Goal: Task Accomplishment & Management: Manage account settings

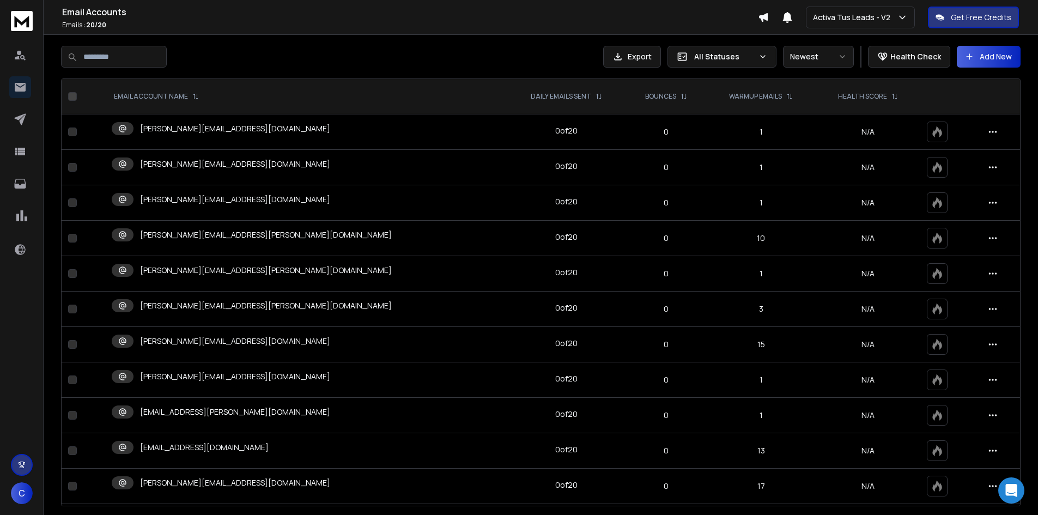
click at [501, 45] on div "Export All Statuses Newest Health Check Add New EMAIL ACCOUNT NAME DAILY EMAILS…" at bounding box center [541, 276] width 994 height 482
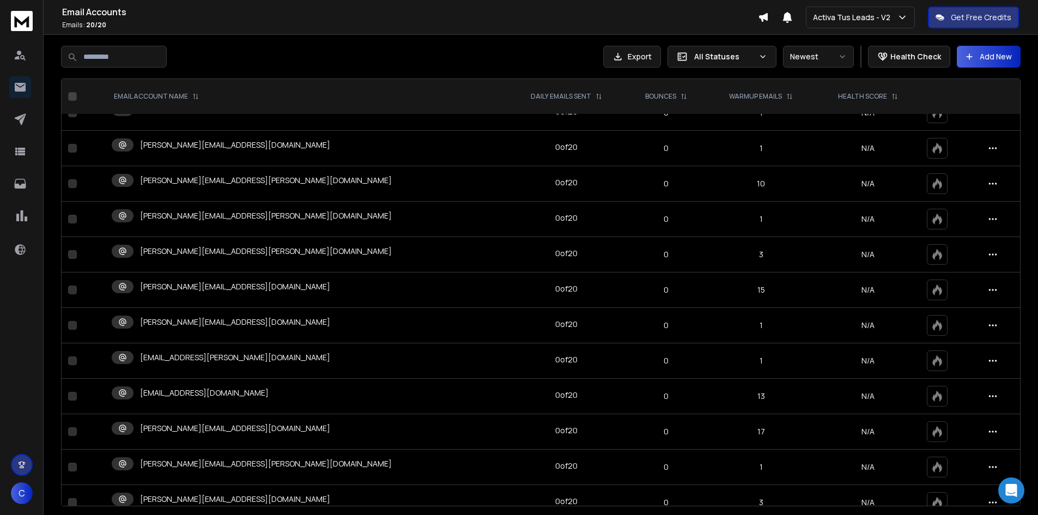
click at [708, 184] on td "10" at bounding box center [761, 183] width 110 height 35
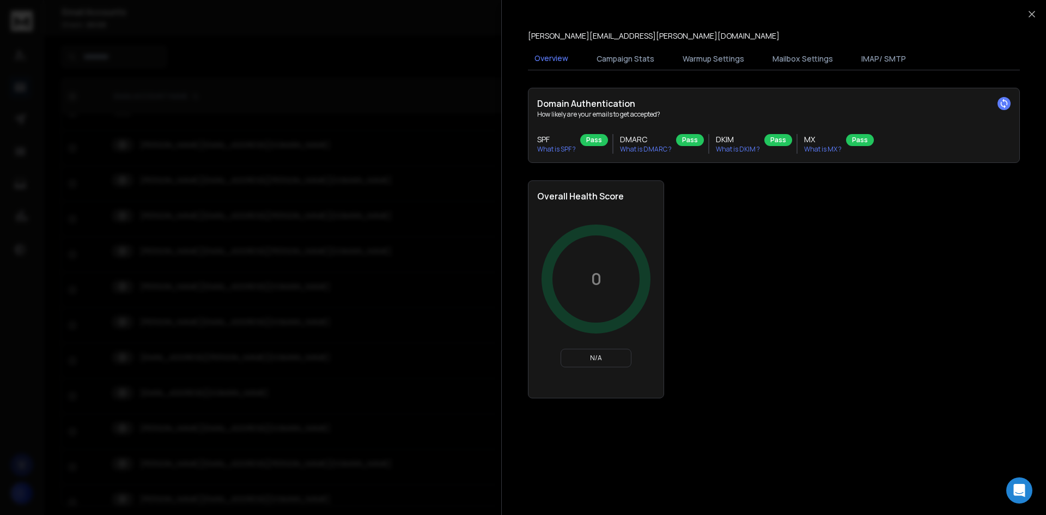
click at [734, 51] on button "Warmup Settings" at bounding box center [713, 59] width 75 height 24
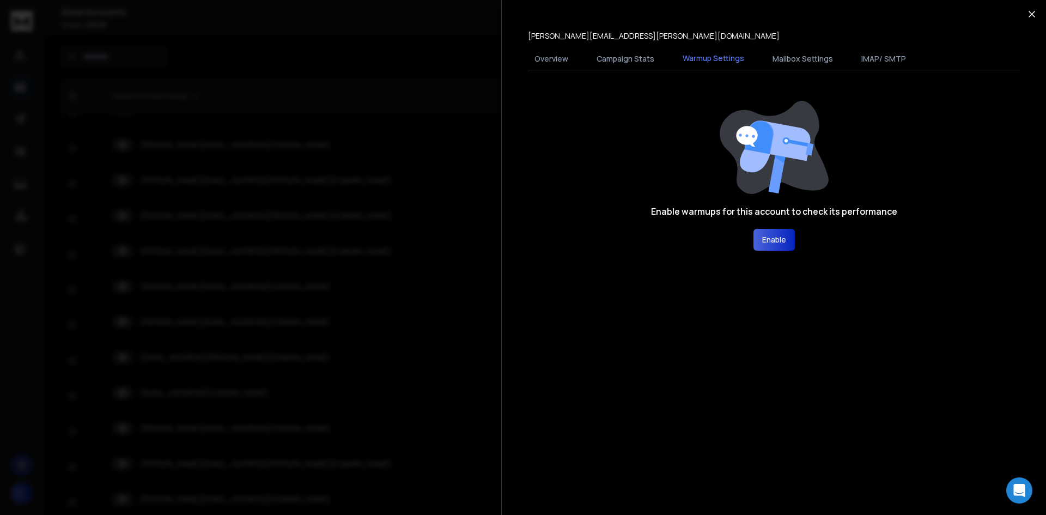
click at [1027, 16] on icon "button" at bounding box center [1032, 14] width 11 height 11
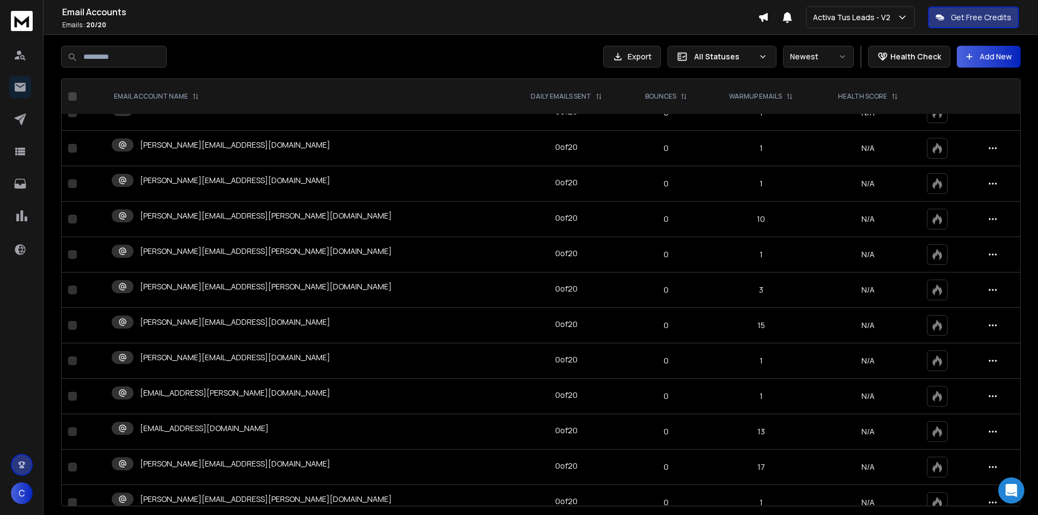
scroll to position [0, 0]
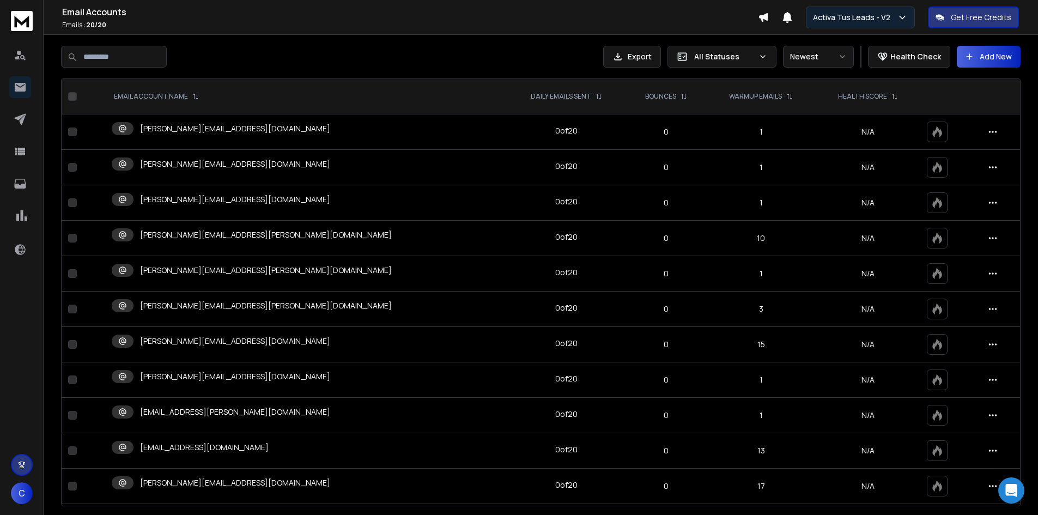
click at [870, 18] on p "Activa Tus Leads - V2" at bounding box center [854, 17] width 82 height 11
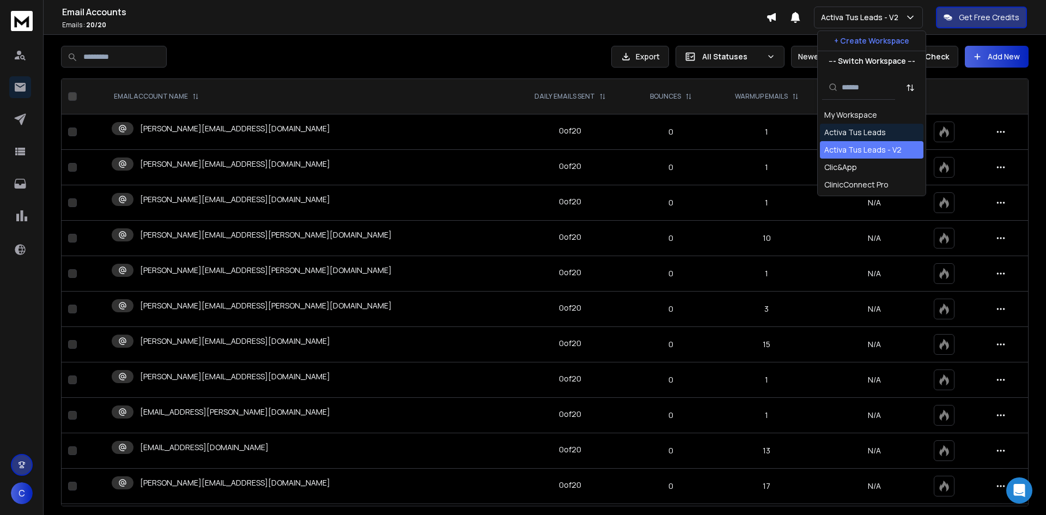
click at [850, 134] on div "Activa Tus Leads" at bounding box center [855, 132] width 62 height 11
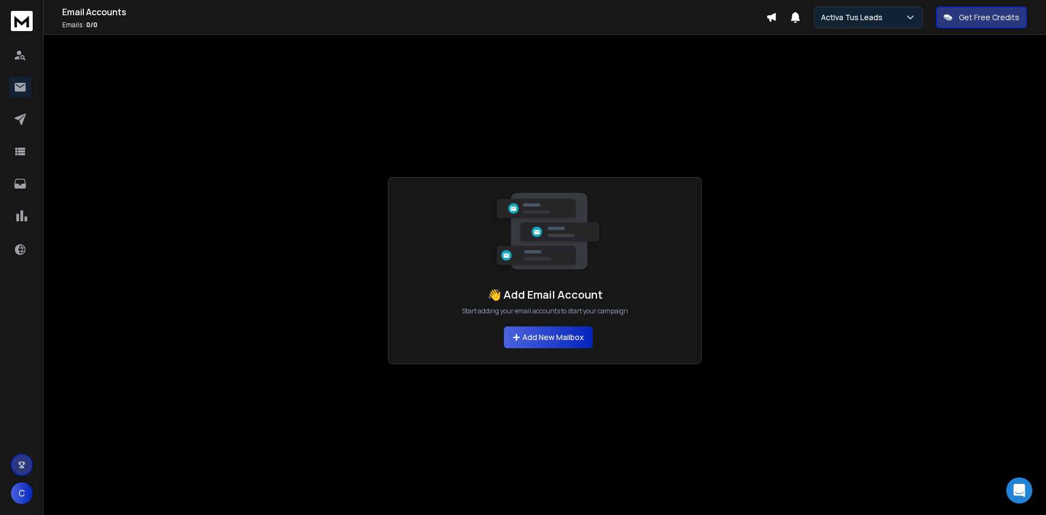
click at [883, 19] on p "Activa Tus Leads" at bounding box center [854, 17] width 66 height 11
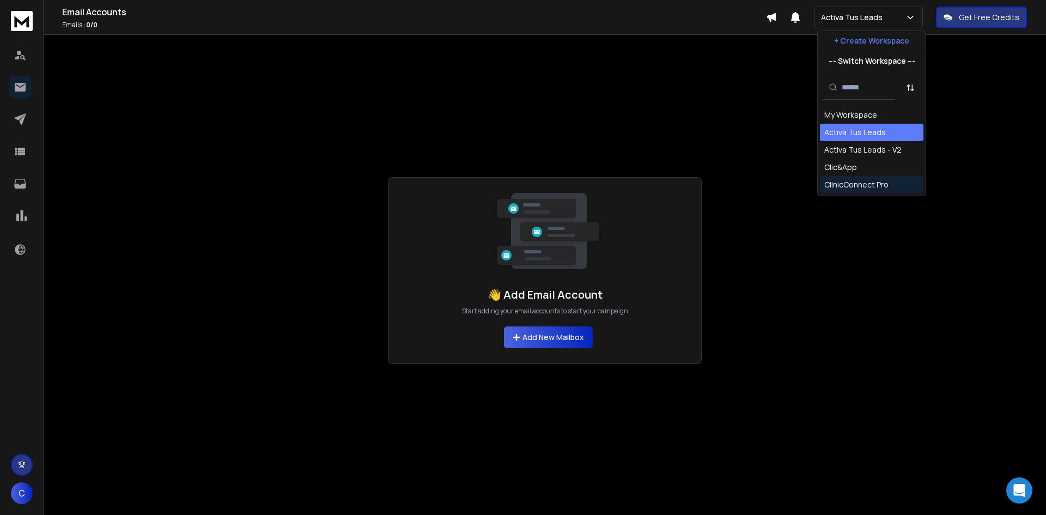
click at [849, 180] on div "ClinicConnect Pro" at bounding box center [856, 184] width 64 height 11
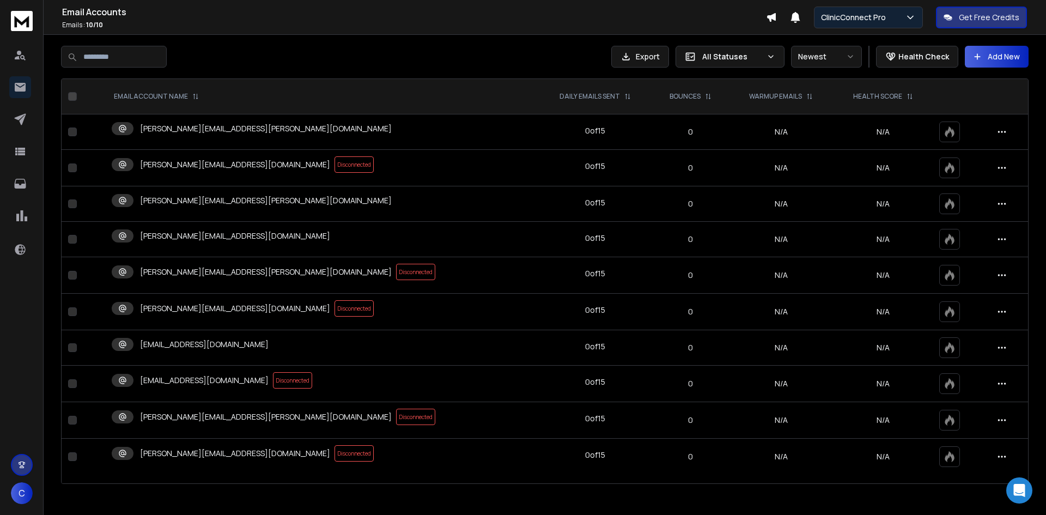
click at [890, 19] on p "ClinicConnect Pro" at bounding box center [855, 17] width 69 height 11
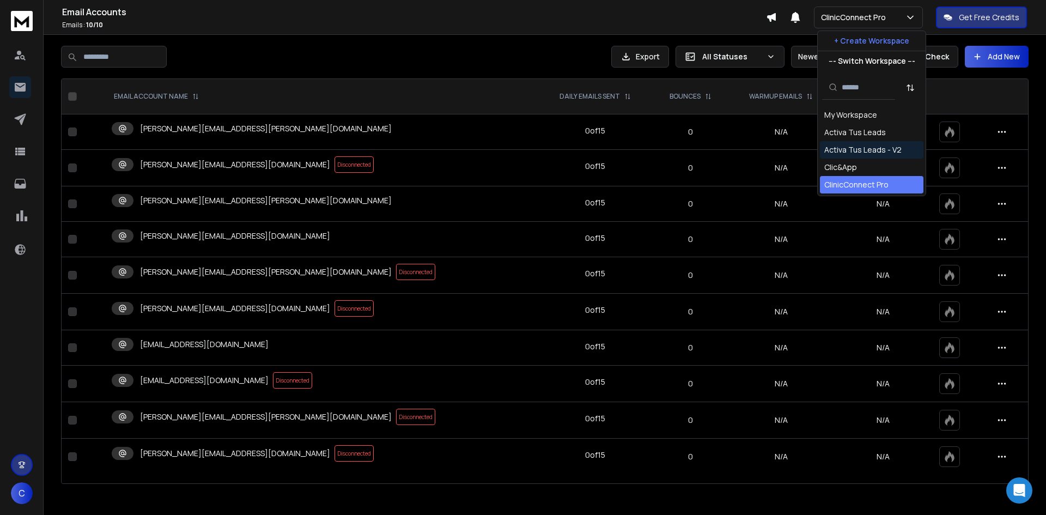
click at [875, 148] on div "Activa Tus Leads - V2" at bounding box center [862, 149] width 77 height 11
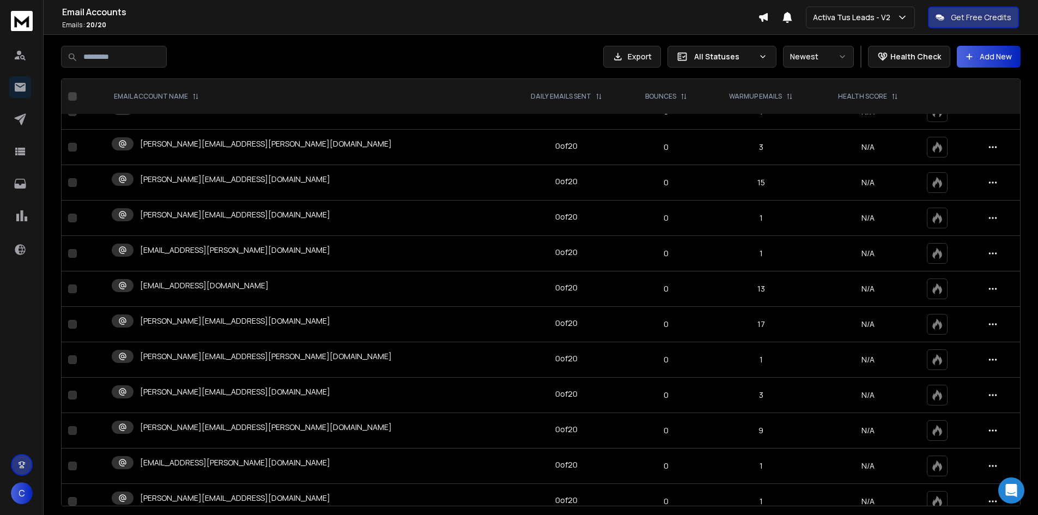
scroll to position [216, 0]
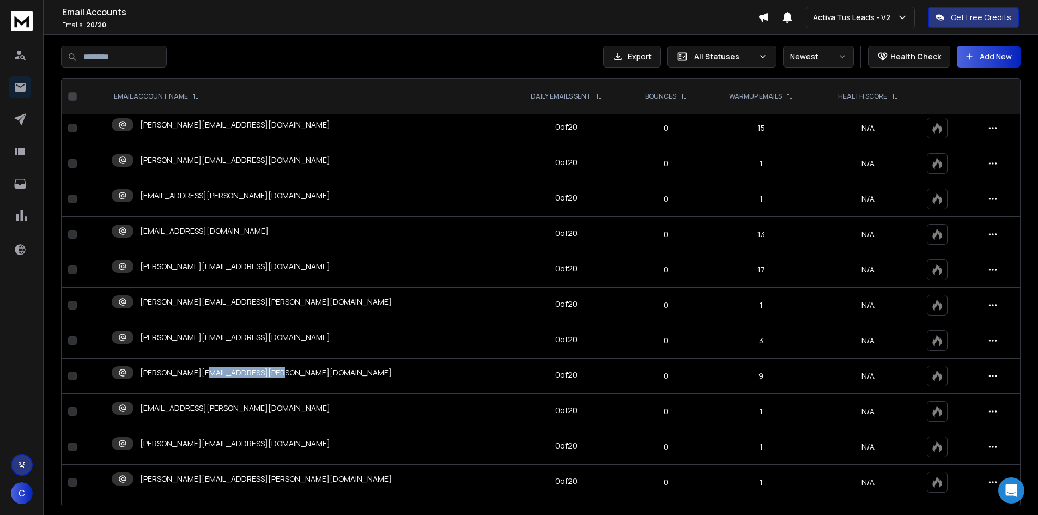
copy p "[DOMAIN_NAME]"
drag, startPoint x: 278, startPoint y: 369, endPoint x: 203, endPoint y: 375, distance: 74.9
click at [203, 375] on div "jeronimo.gomez@elevatusleads.com" at bounding box center [306, 372] width 388 height 13
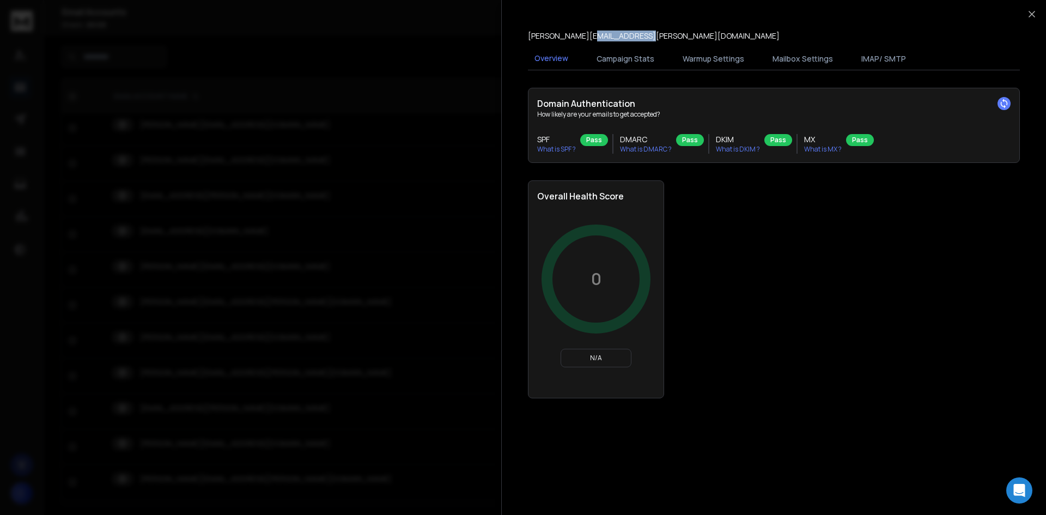
drag, startPoint x: 592, startPoint y: 36, endPoint x: 640, endPoint y: 40, distance: 48.1
click at [640, 40] on p "jeronimo.gomez@elevatusleads.com" at bounding box center [654, 36] width 252 height 11
copy p "elevatusleads"
click at [1027, 14] on icon "button" at bounding box center [1032, 14] width 11 height 11
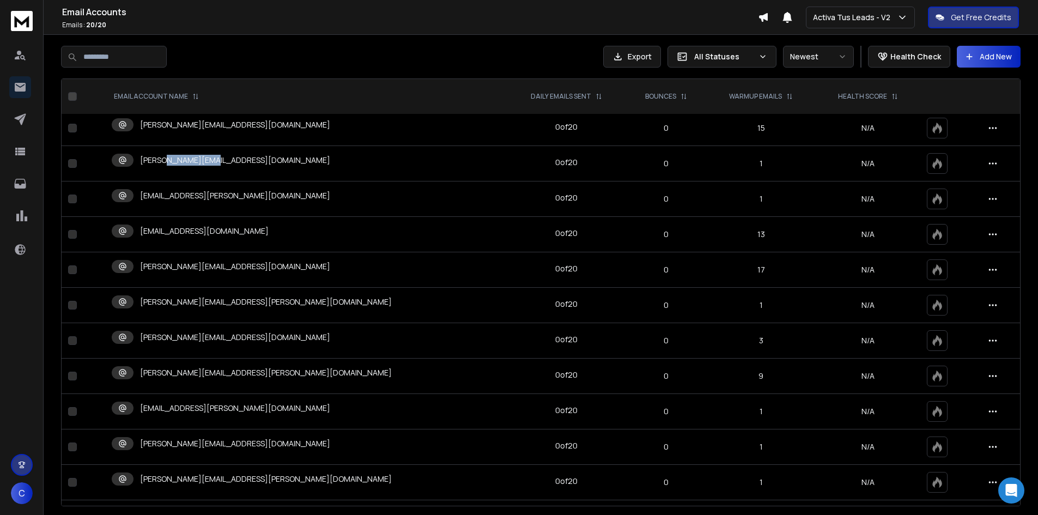
drag, startPoint x: 162, startPoint y: 160, endPoint x: 204, endPoint y: 163, distance: 42.1
click at [204, 163] on p "elisa@activaleads.com" at bounding box center [235, 160] width 190 height 11
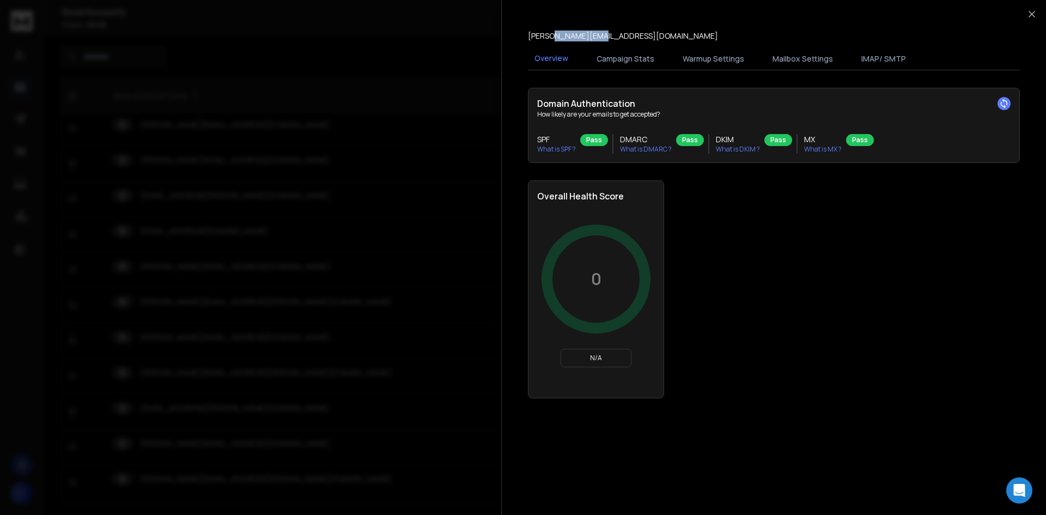
drag, startPoint x: 551, startPoint y: 34, endPoint x: 590, endPoint y: 42, distance: 40.0
click at [590, 42] on div "elisa@activaleads.com Overview Campaign Stats Warmup Settings Mailbox Settings …" at bounding box center [774, 214] width 518 height 403
copy p "activaleads"
click at [1030, 15] on icon "button" at bounding box center [1032, 14] width 11 height 11
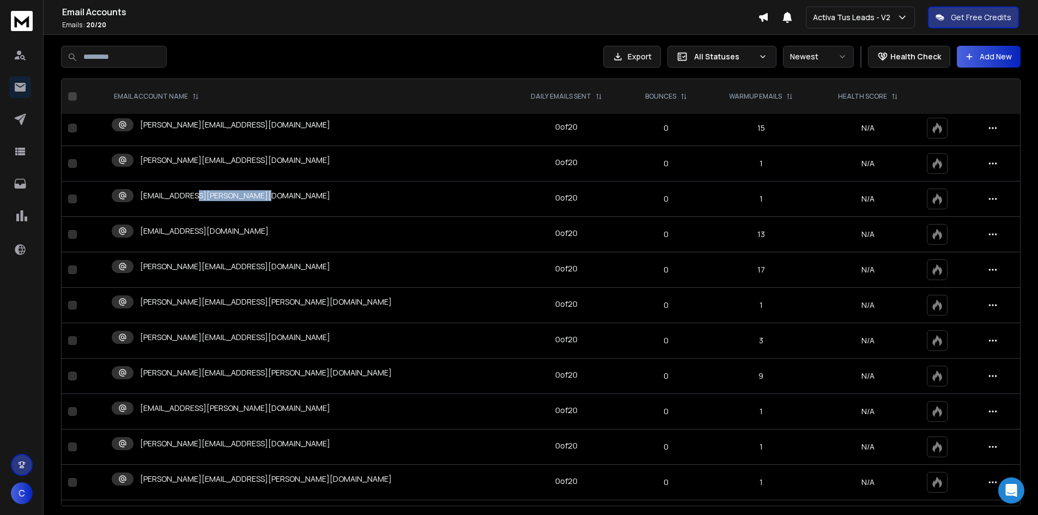
copy p "goactivatusleads"
drag, startPoint x: 184, startPoint y: 196, endPoint x: 244, endPoint y: 196, distance: 59.4
click at [244, 196] on p "elisa.ferrer@goactivatusleads.com" at bounding box center [235, 195] width 190 height 11
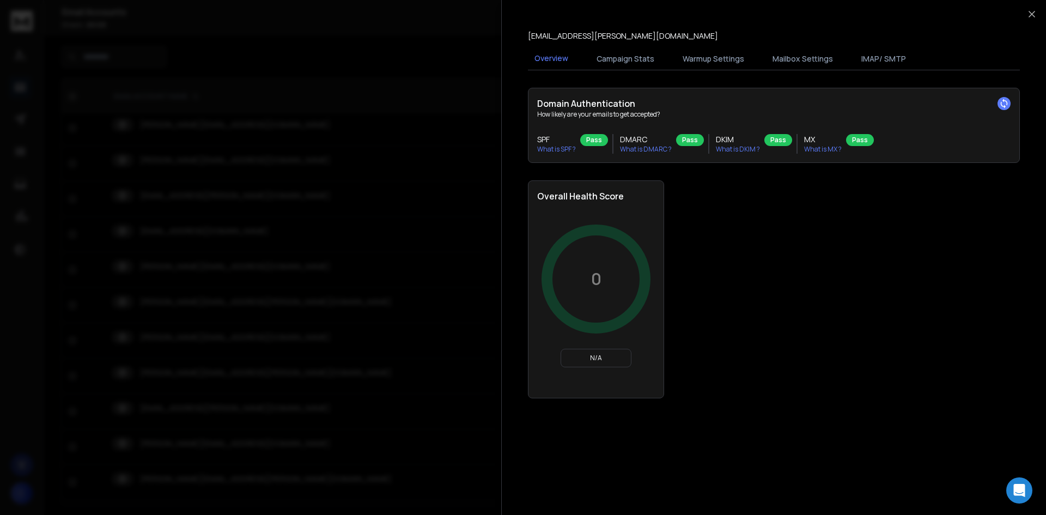
click at [732, 256] on section "Overall Health Score 0 N/A" at bounding box center [774, 289] width 492 height 218
click at [1027, 10] on icon "button" at bounding box center [1032, 14] width 11 height 11
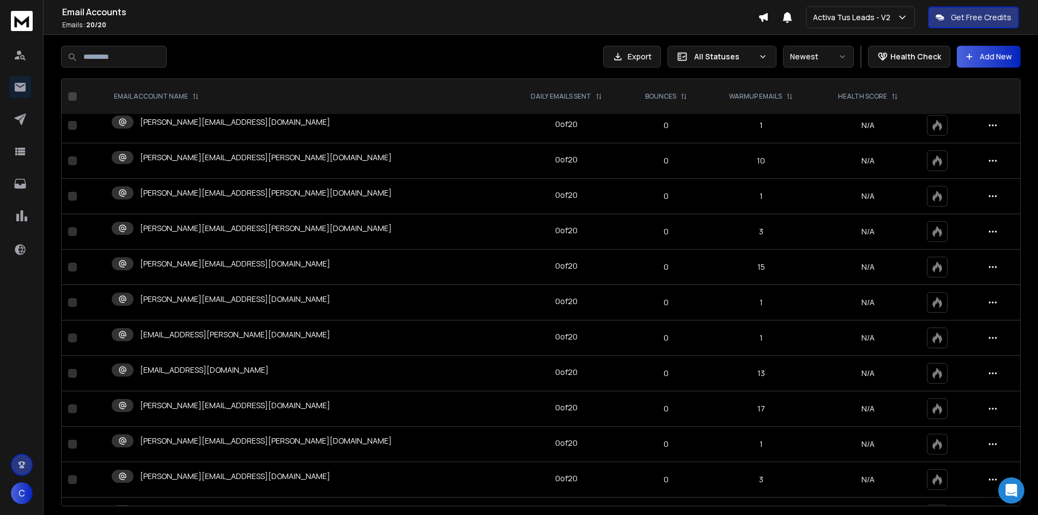
scroll to position [0, 0]
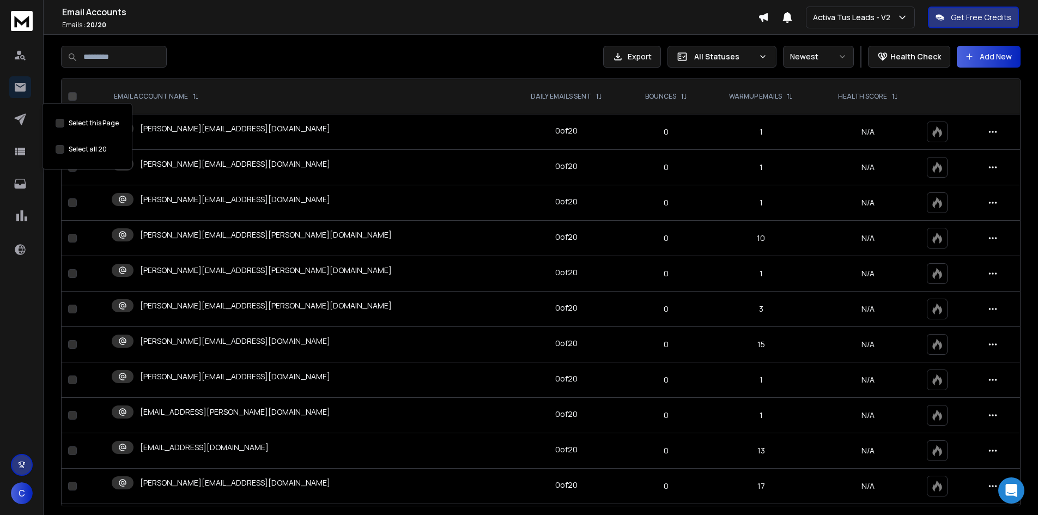
click at [70, 95] on button "Select this Page" at bounding box center [72, 96] width 9 height 9
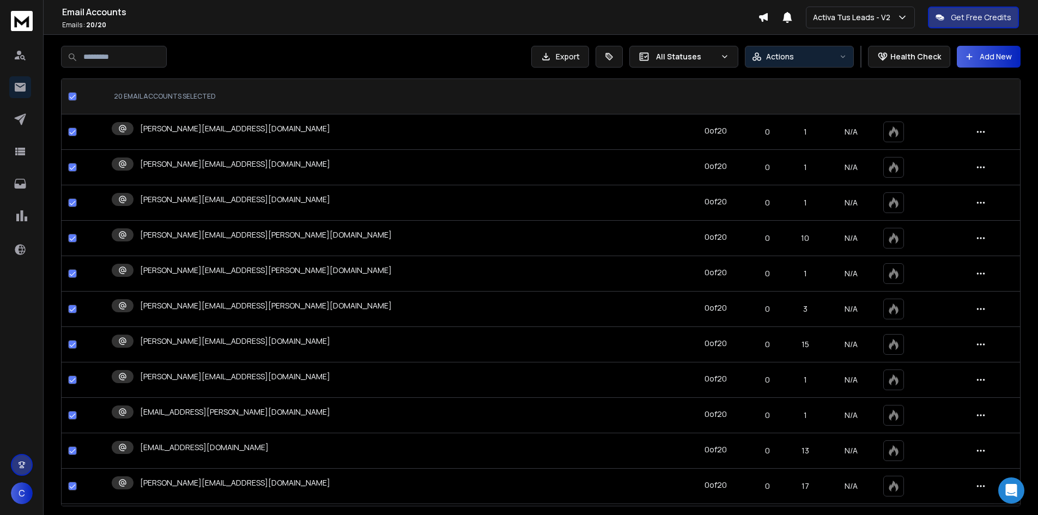
click at [792, 51] on button "Actions" at bounding box center [799, 57] width 109 height 22
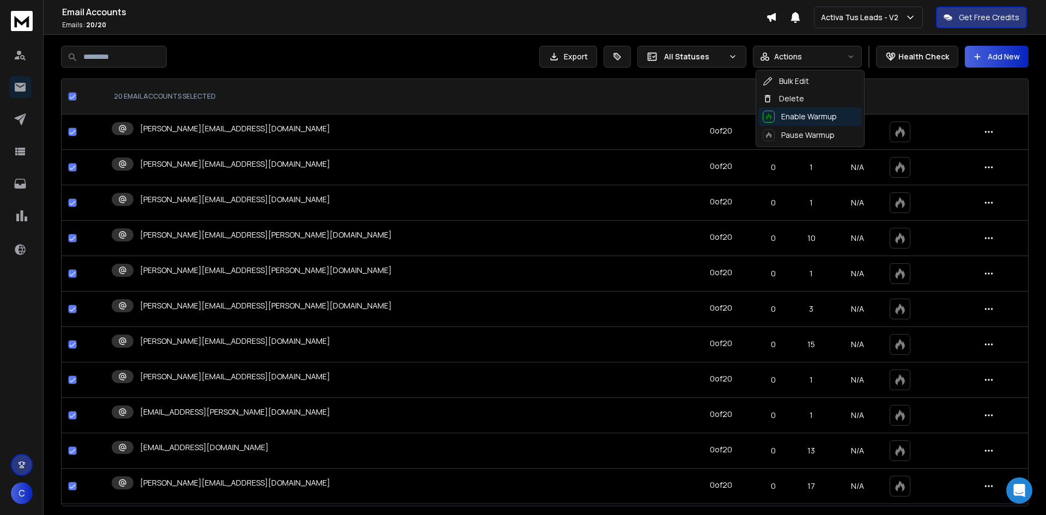
click at [808, 113] on div "Enable Warmup" at bounding box center [800, 117] width 74 height 12
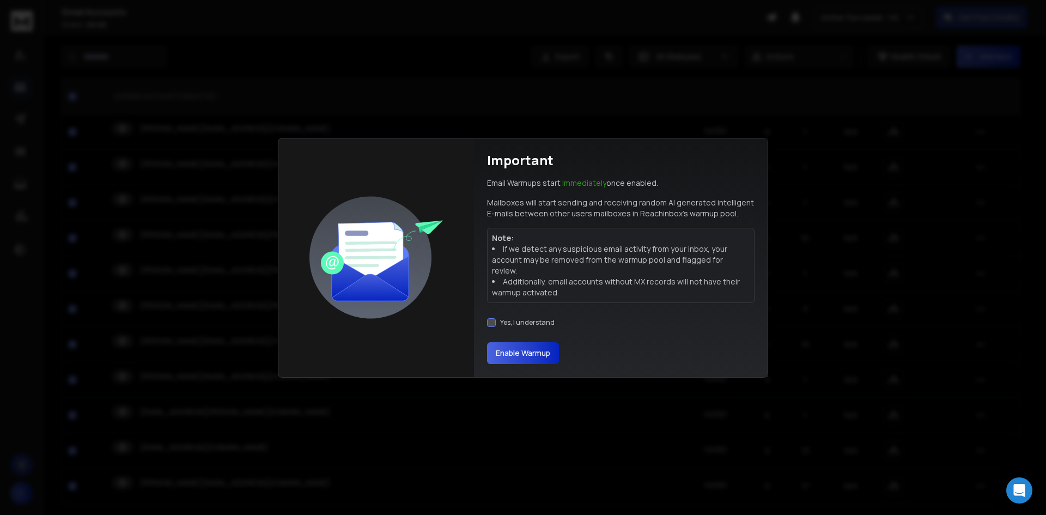
click at [491, 320] on button "Yes, I understand" at bounding box center [491, 322] width 9 height 9
click at [522, 356] on button "Enable Warmup" at bounding box center [523, 353] width 72 height 22
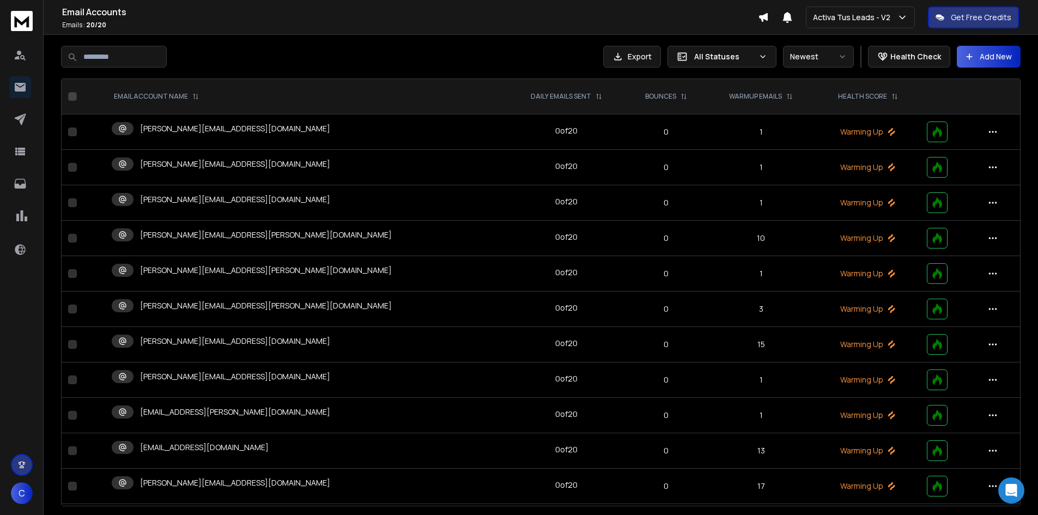
click at [374, 59] on div at bounding box center [329, 57] width 536 height 22
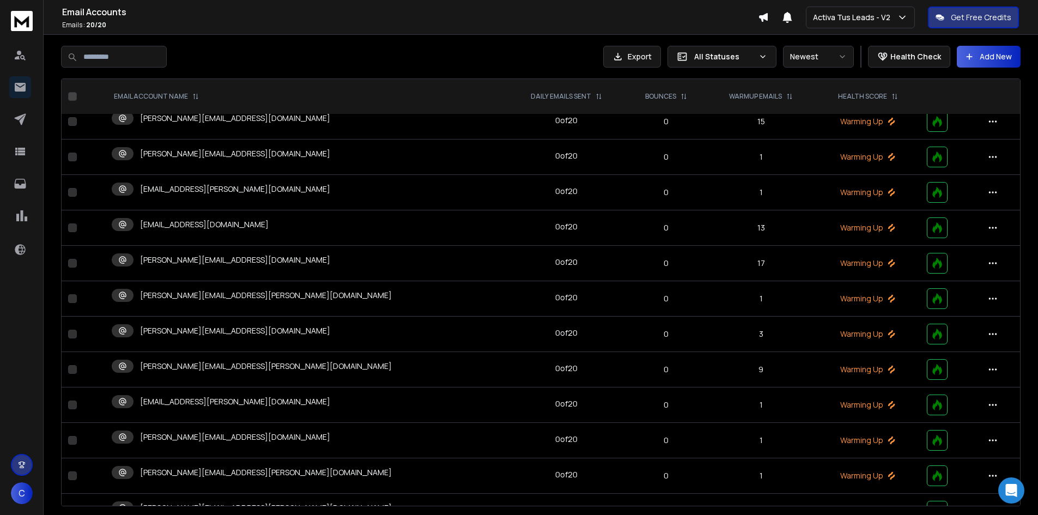
scroll to position [325, 0]
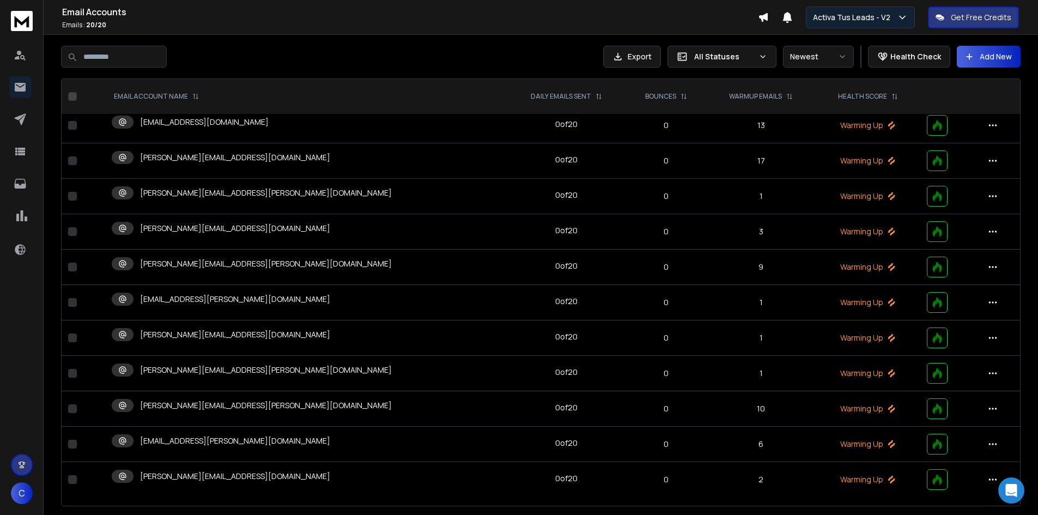
click at [863, 17] on p "Activa Tus Leads - V2" at bounding box center [854, 17] width 82 height 11
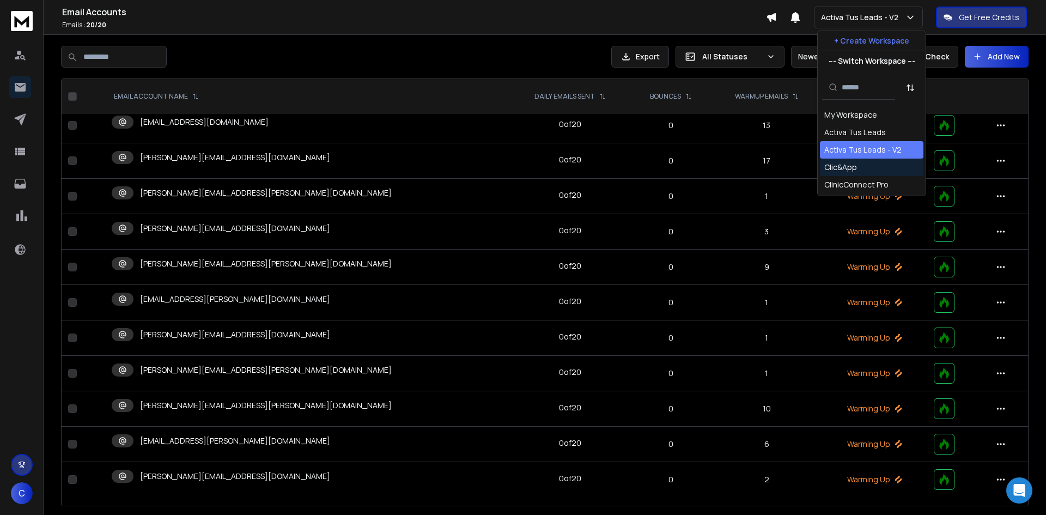
click at [864, 171] on div "Clic&App" at bounding box center [872, 167] width 104 height 17
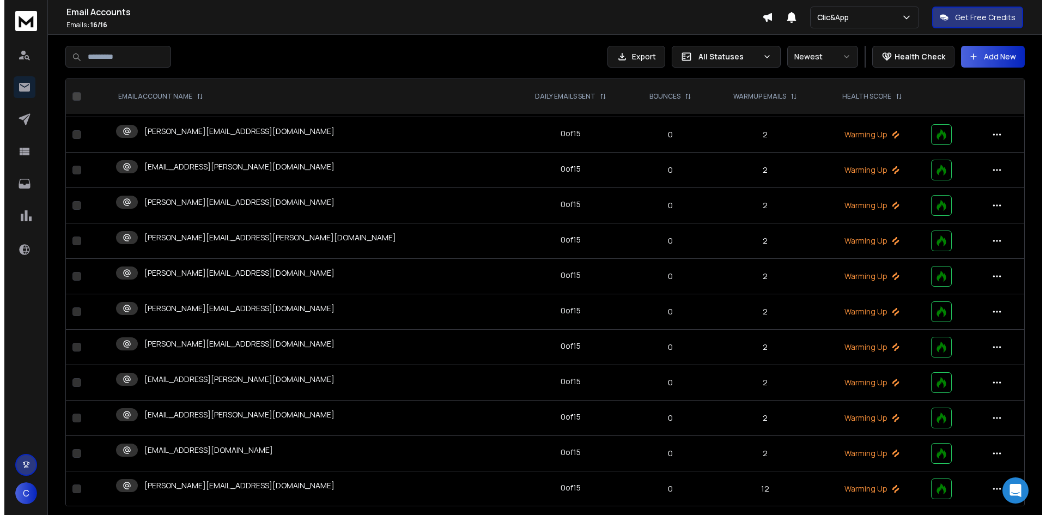
scroll to position [184, 0]
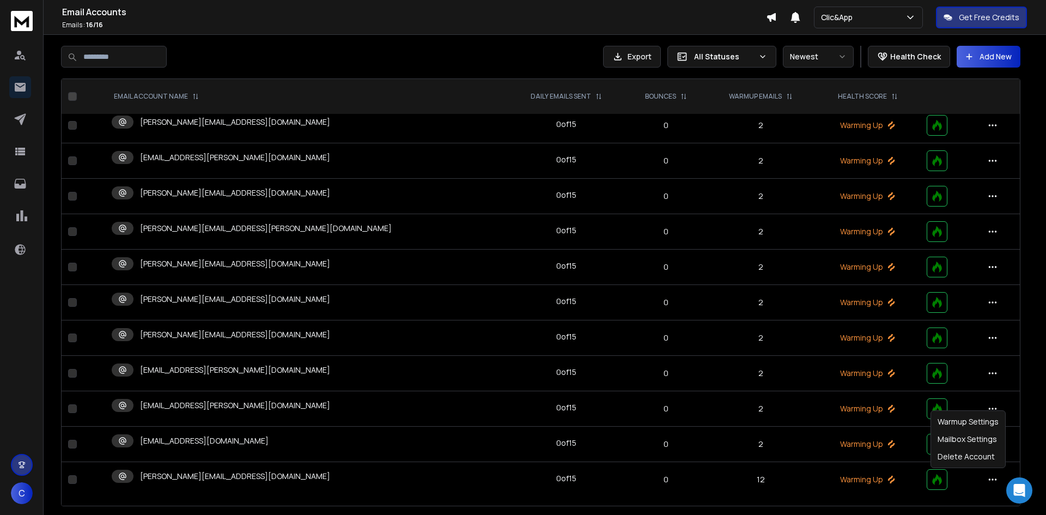
click at [989, 479] on icon at bounding box center [993, 479] width 8 height 2
click at [958, 436] on div "Mailbox Settings" at bounding box center [968, 438] width 70 height 17
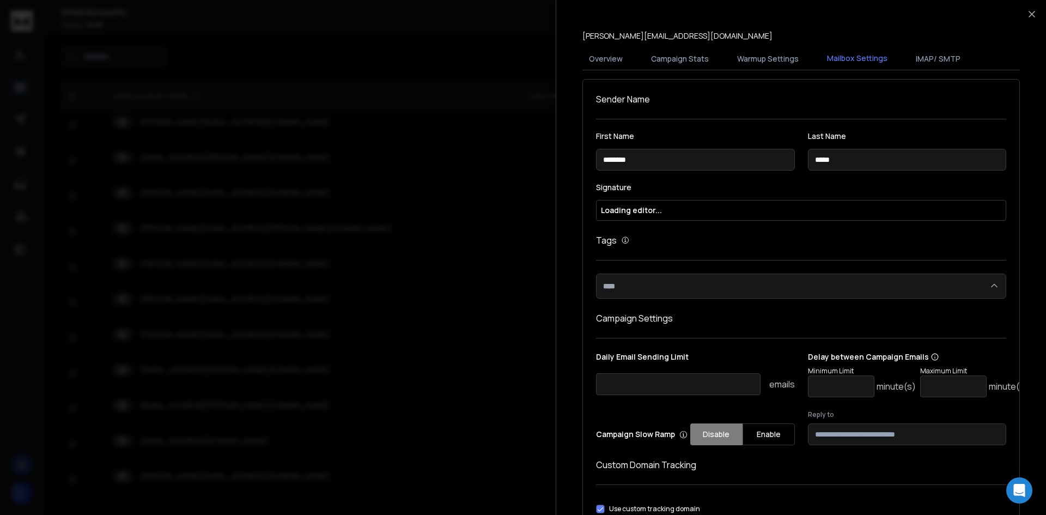
click at [611, 51] on button "Overview" at bounding box center [605, 59] width 47 height 24
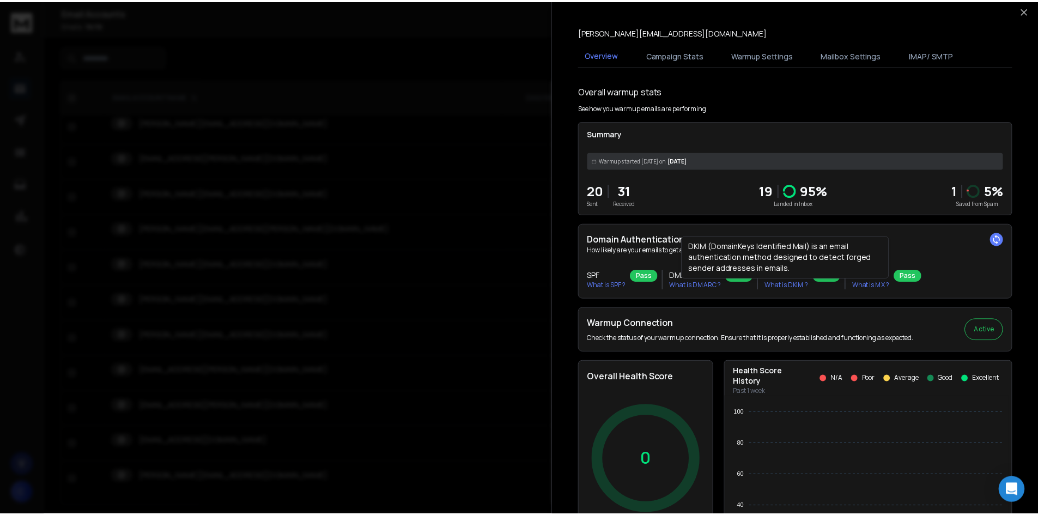
scroll to position [0, 0]
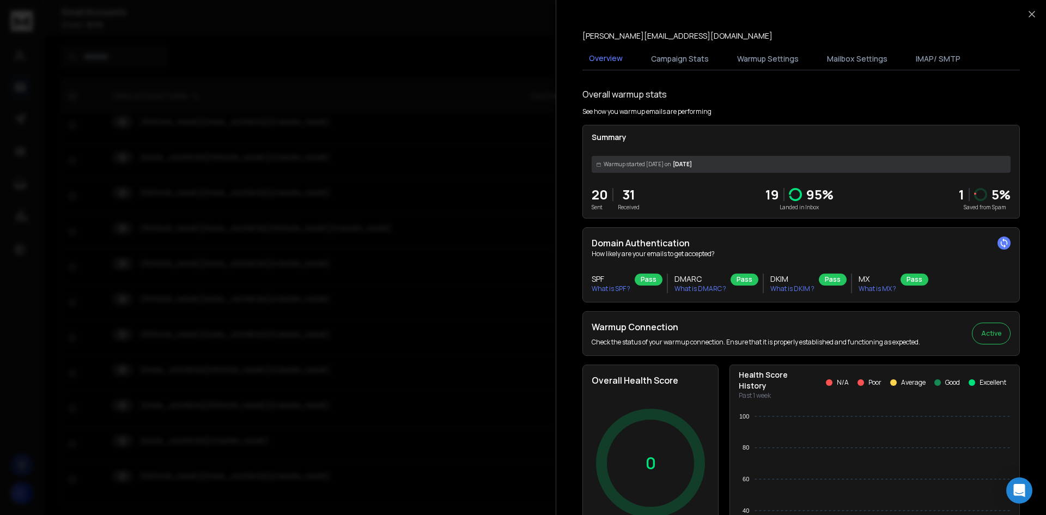
drag, startPoint x: 1025, startPoint y: 12, endPoint x: 1020, endPoint y: 24, distance: 13.2
click at [1027, 13] on icon "button" at bounding box center [1032, 14] width 11 height 11
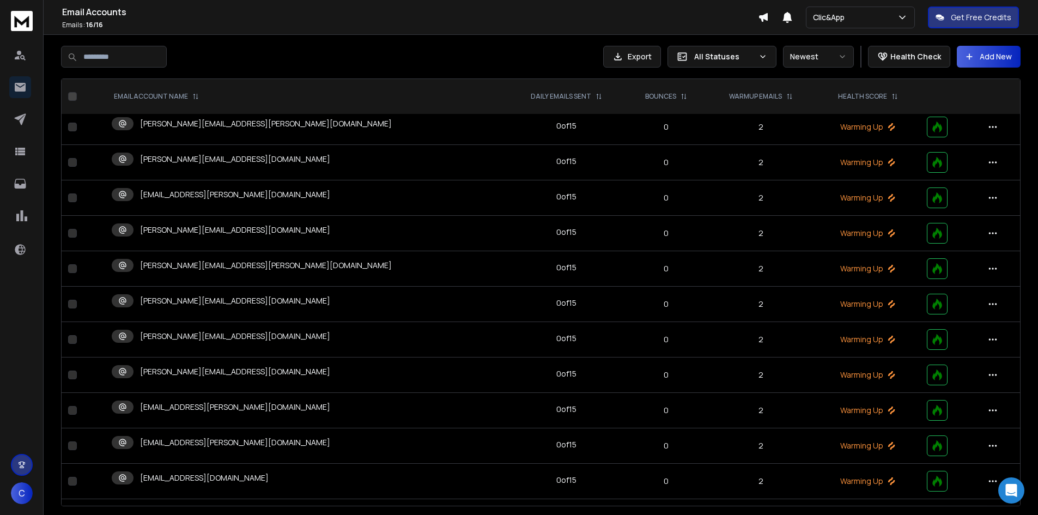
scroll to position [163, 0]
